Goal: Task Accomplishment & Management: Manage account settings

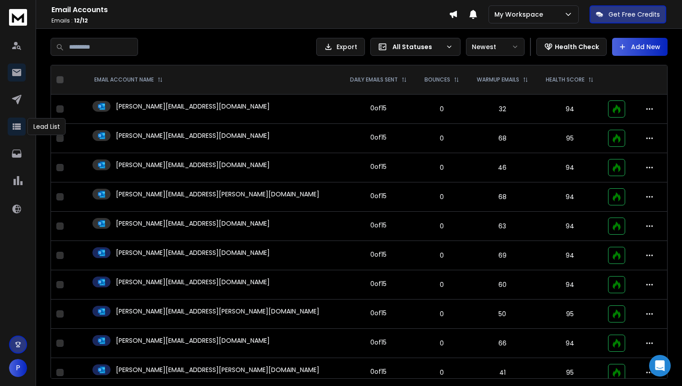
click at [15, 125] on icon at bounding box center [17, 127] width 8 height 6
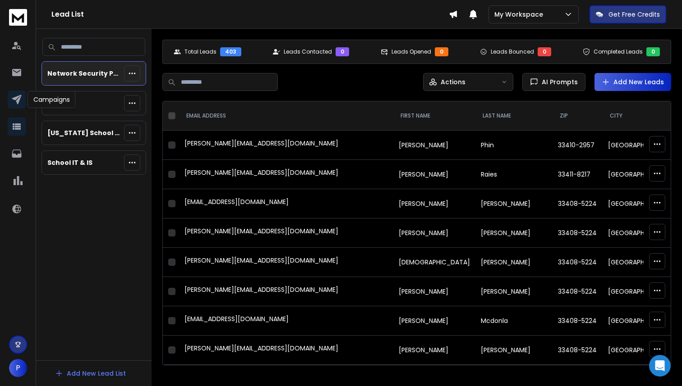
click at [17, 97] on icon at bounding box center [16, 99] width 9 height 9
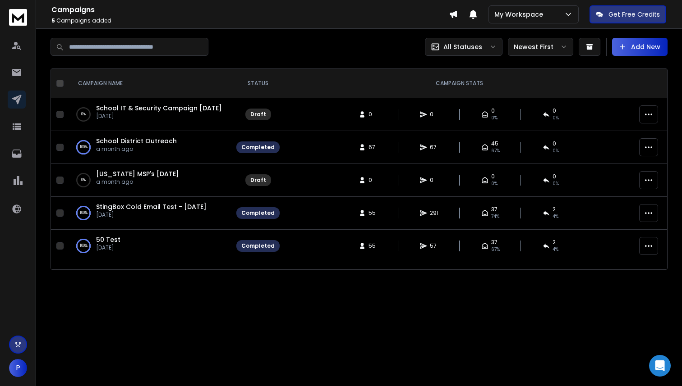
click at [147, 108] on span "School IT & Security Campaign [DATE]" at bounding box center [159, 108] width 126 height 9
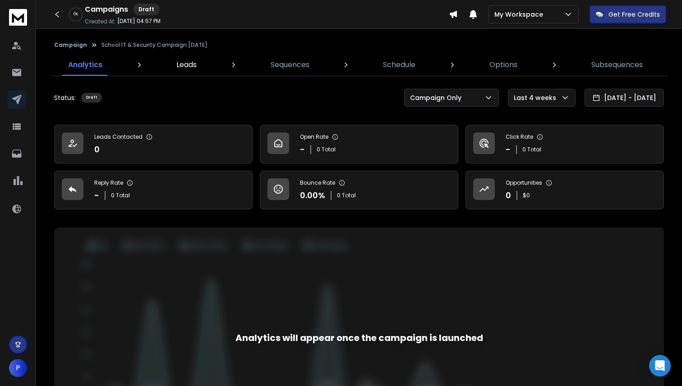
click at [182, 64] on p "Leads" at bounding box center [186, 65] width 20 height 11
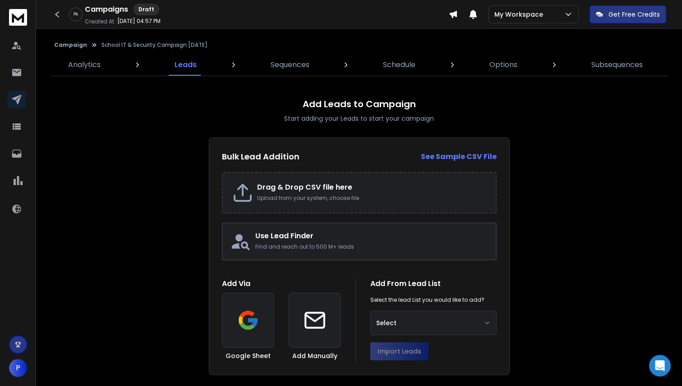
click at [446, 322] on button "Select" at bounding box center [433, 323] width 126 height 24
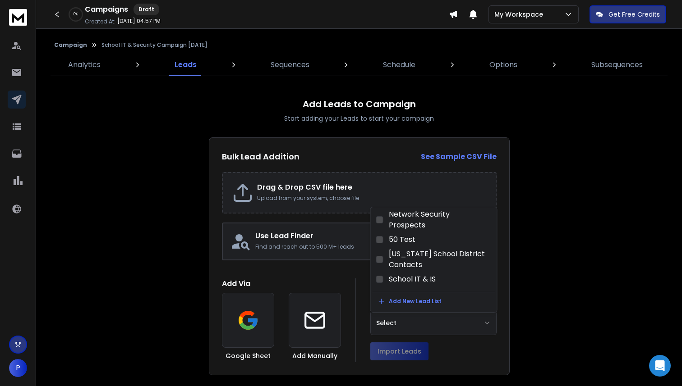
click at [419, 275] on div "School IT & IS" at bounding box center [412, 279] width 47 height 11
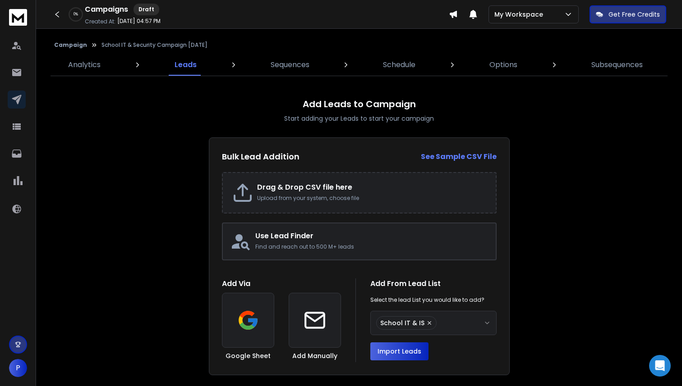
click at [398, 351] on button "Import Leads" at bounding box center [399, 352] width 58 height 18
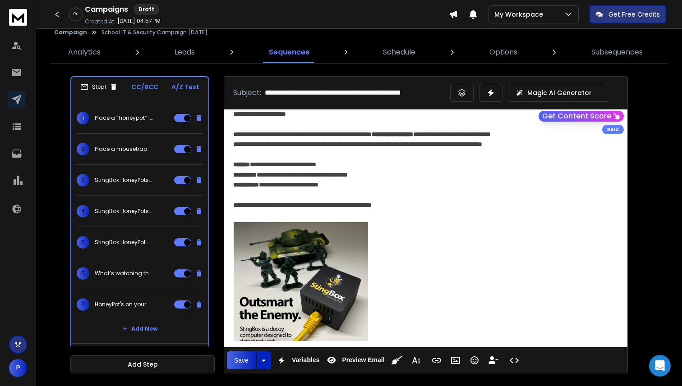
scroll to position [167, 0]
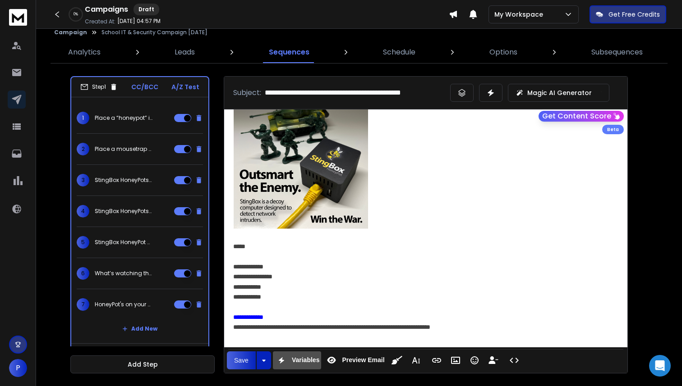
click at [301, 363] on span "Variables" at bounding box center [306, 361] width 32 height 8
click at [303, 361] on span "Variables" at bounding box center [306, 361] width 32 height 8
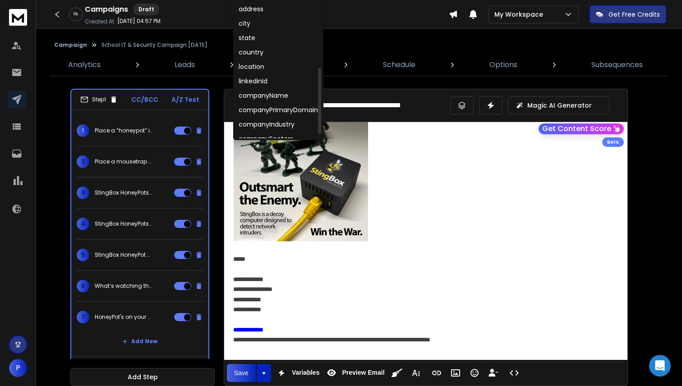
scroll to position [139, 0]
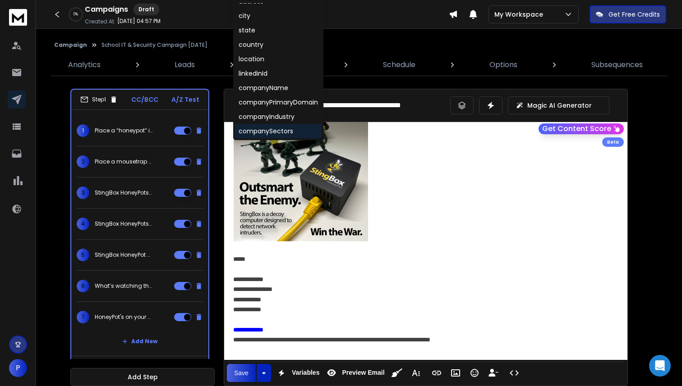
click at [417, 192] on div "**********" at bounding box center [425, 135] width 385 height 260
click at [379, 296] on div "**********" at bounding box center [425, 305] width 385 height 20
click at [358, 18] on div "0 % Campaigns Draft Created At: [DATE] 04:57 PM My Workspace Get Free Credits" at bounding box center [341, 14] width 682 height 29
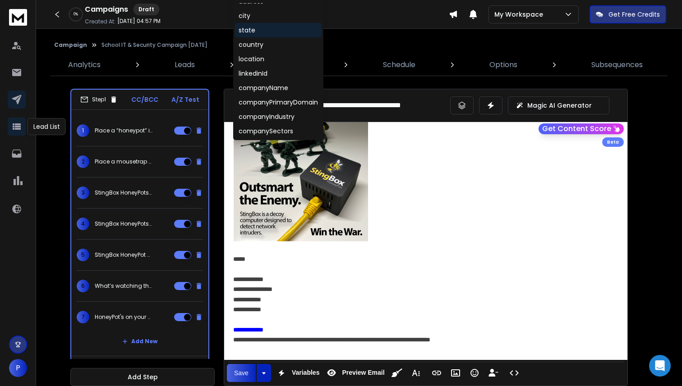
click at [17, 127] on icon at bounding box center [17, 127] width 8 height 6
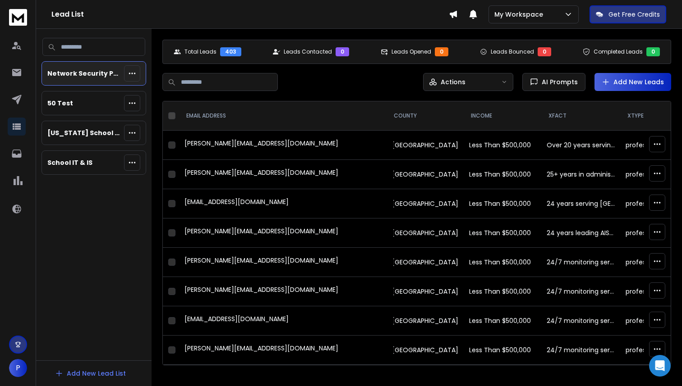
scroll to position [0, 372]
click at [74, 164] on p "School IT & IS" at bounding box center [69, 162] width 45 height 9
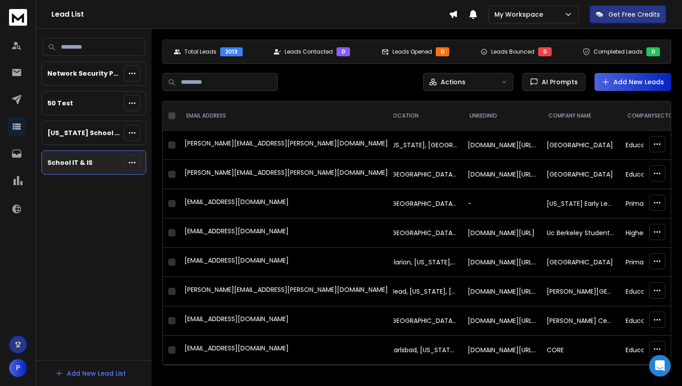
scroll to position [0, 493]
